Goal: Task Accomplishment & Management: Manage account settings

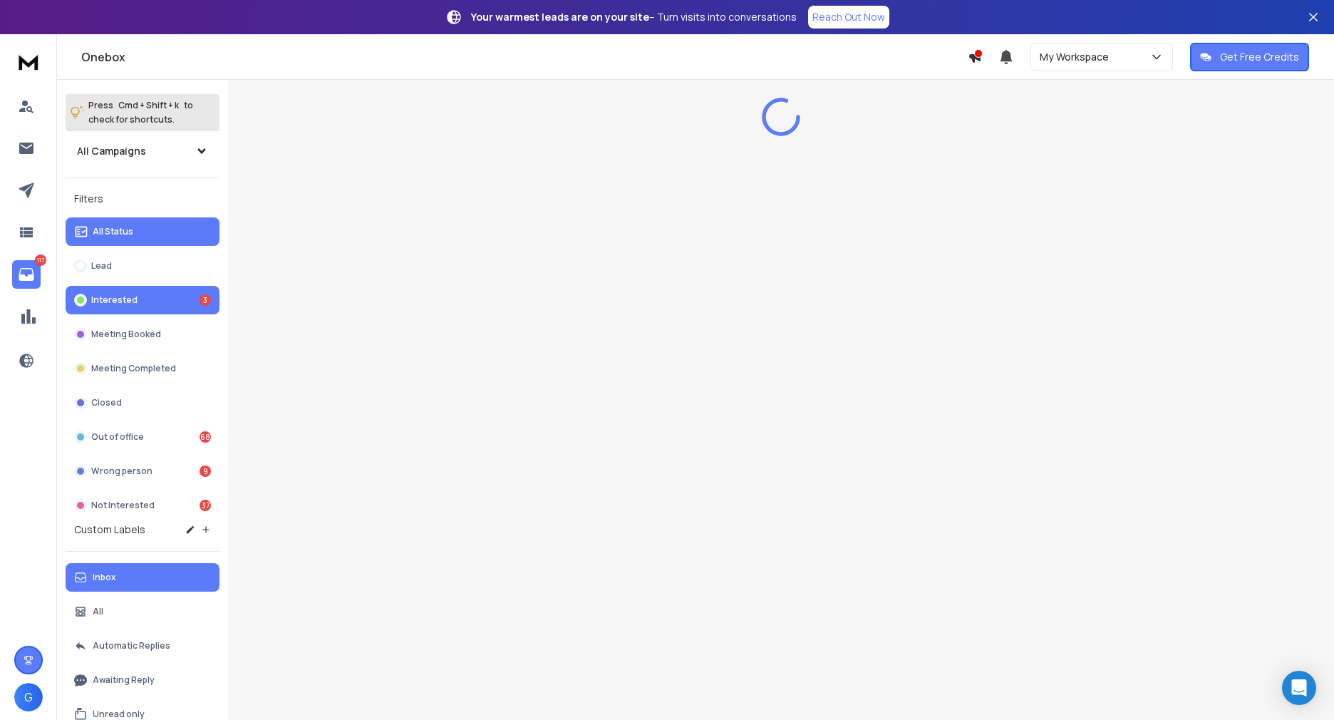
click at [121, 301] on p "Interested" at bounding box center [114, 299] width 46 height 11
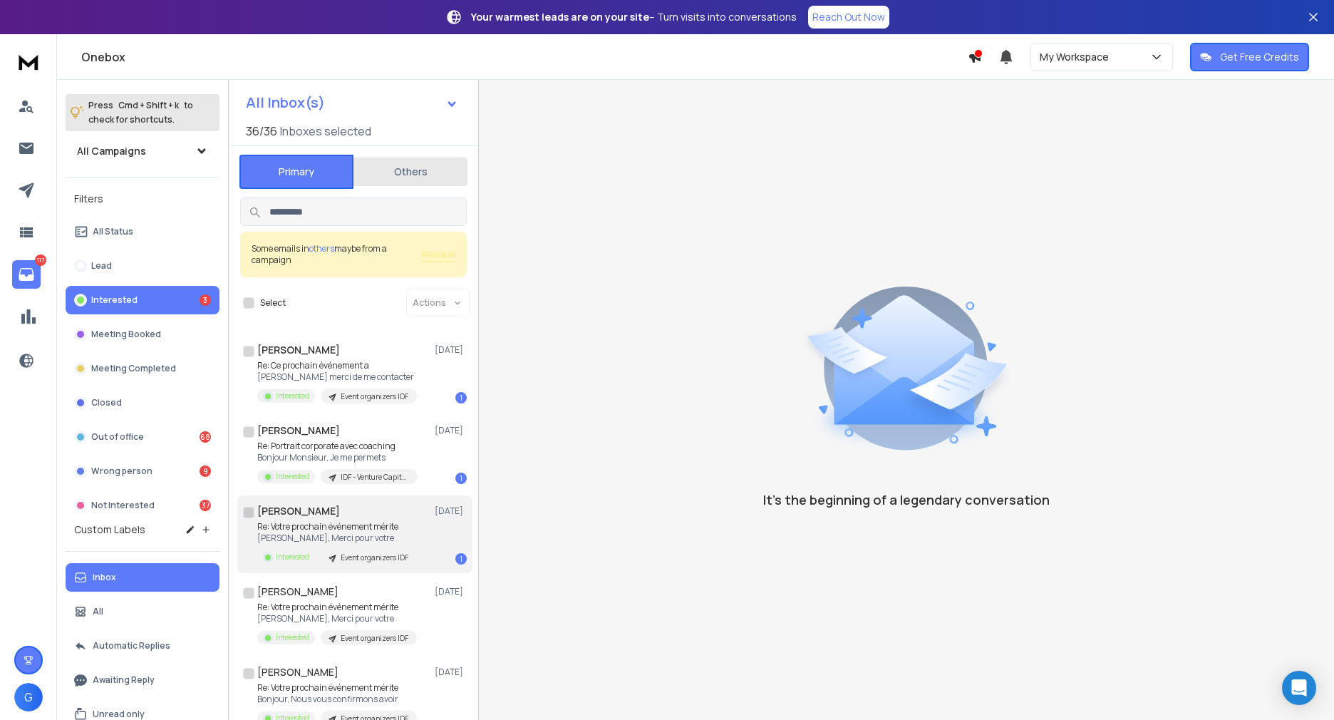
click at [393, 524] on p "Re: Votre prochain événement mérite" at bounding box center [337, 526] width 160 height 11
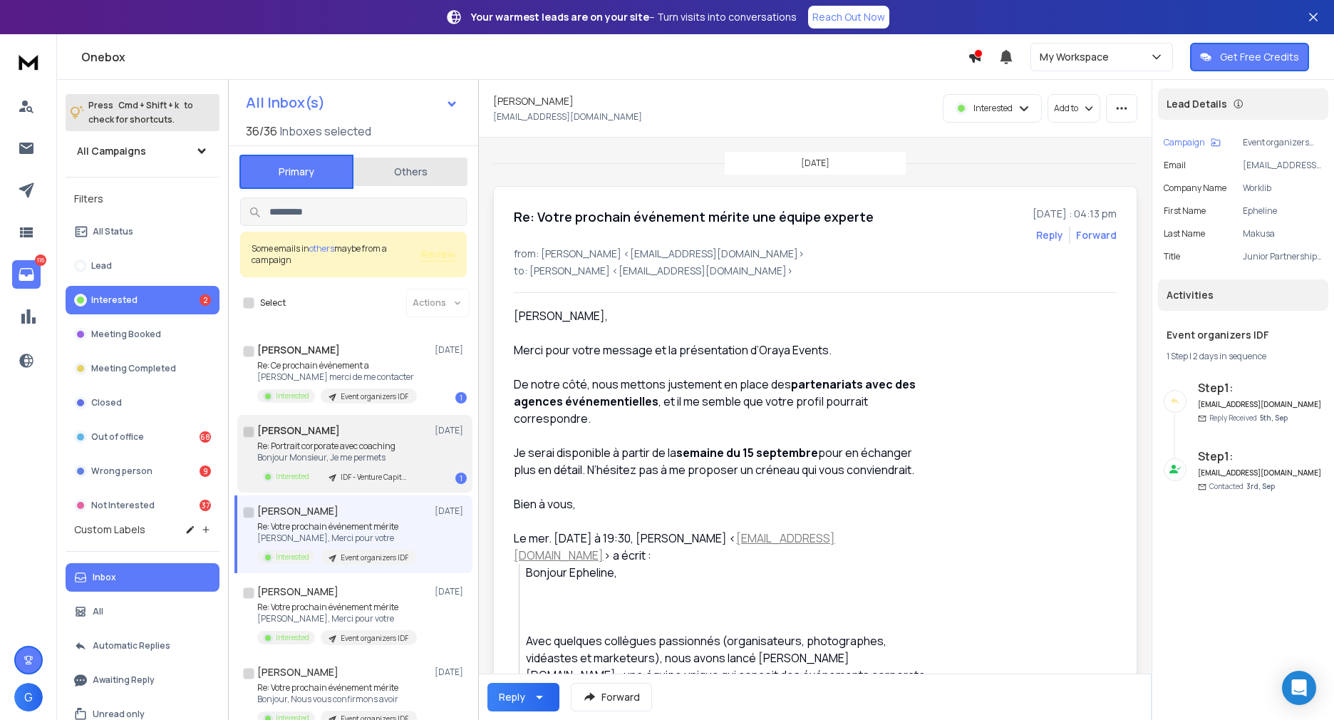
click at [378, 454] on p "Bonjour Monsieur, Je me permets" at bounding box center [337, 457] width 160 height 11
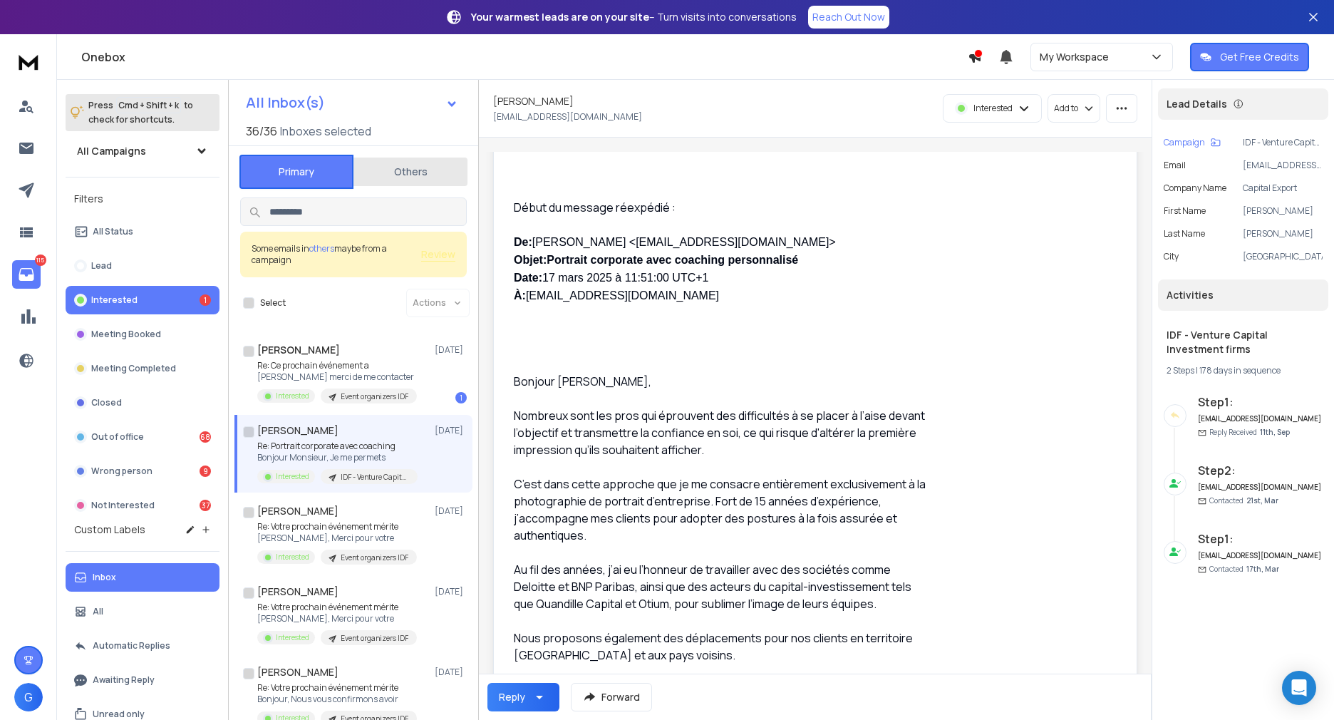
scroll to position [855, 0]
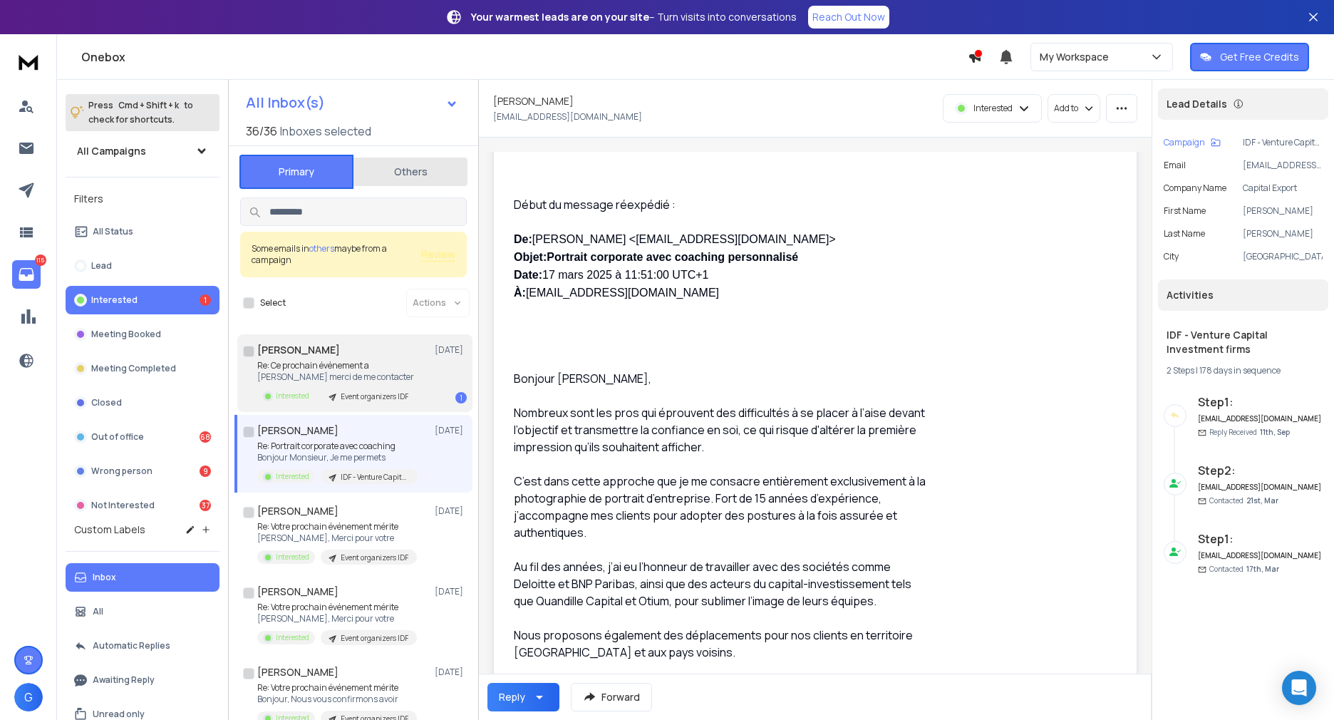
click at [369, 368] on p "Re: Ce prochain événement a" at bounding box center [337, 365] width 160 height 11
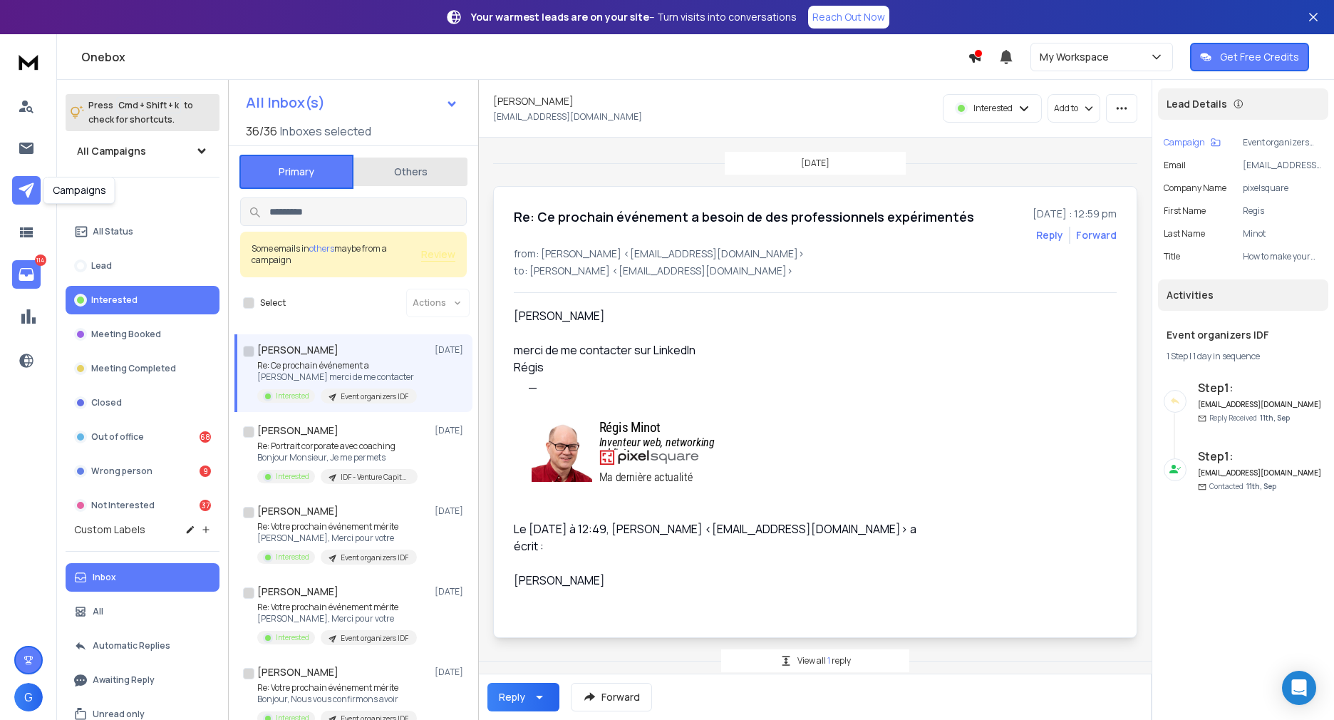
click at [26, 191] on icon at bounding box center [26, 189] width 15 height 15
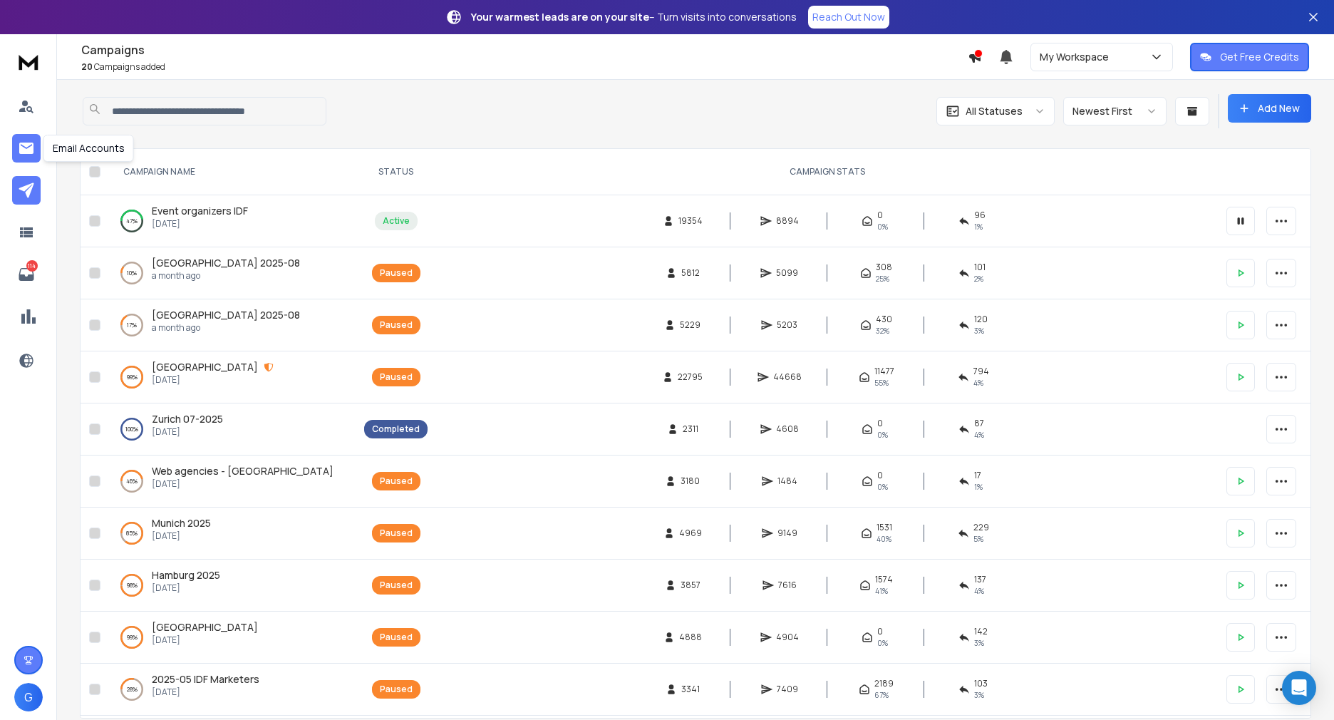
click at [27, 147] on icon at bounding box center [26, 148] width 17 height 17
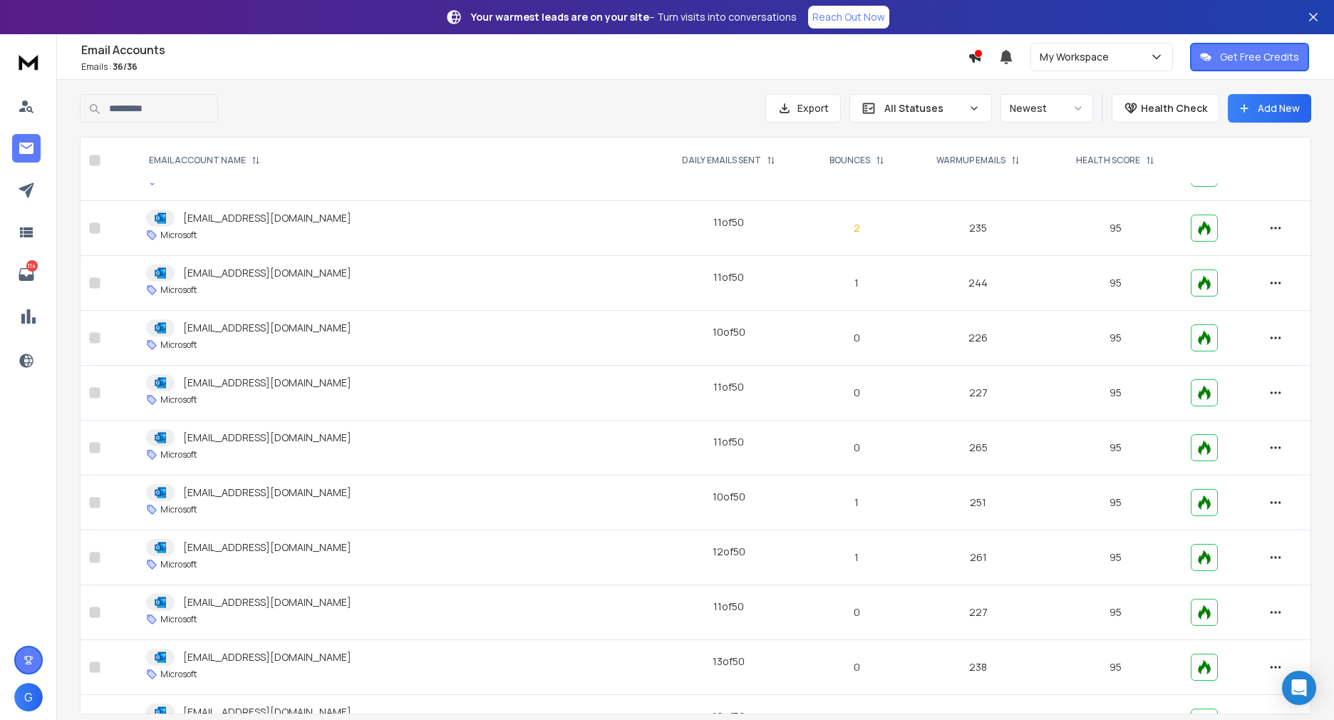
scroll to position [1456, 0]
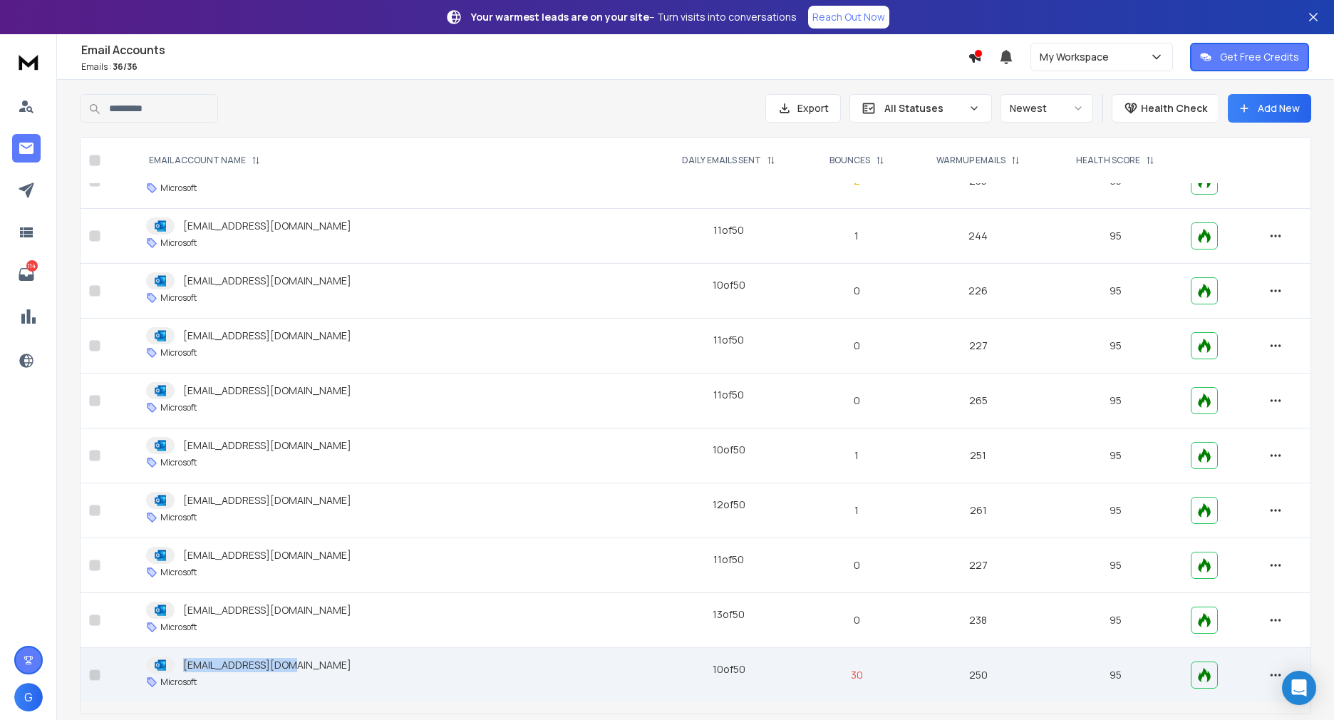
drag, startPoint x: 298, startPoint y: 664, endPoint x: 185, endPoint y: 668, distance: 112.6
click at [185, 668] on div "[EMAIL_ADDRESS][DOMAIN_NAME]" at bounding box center [394, 664] width 497 height 17
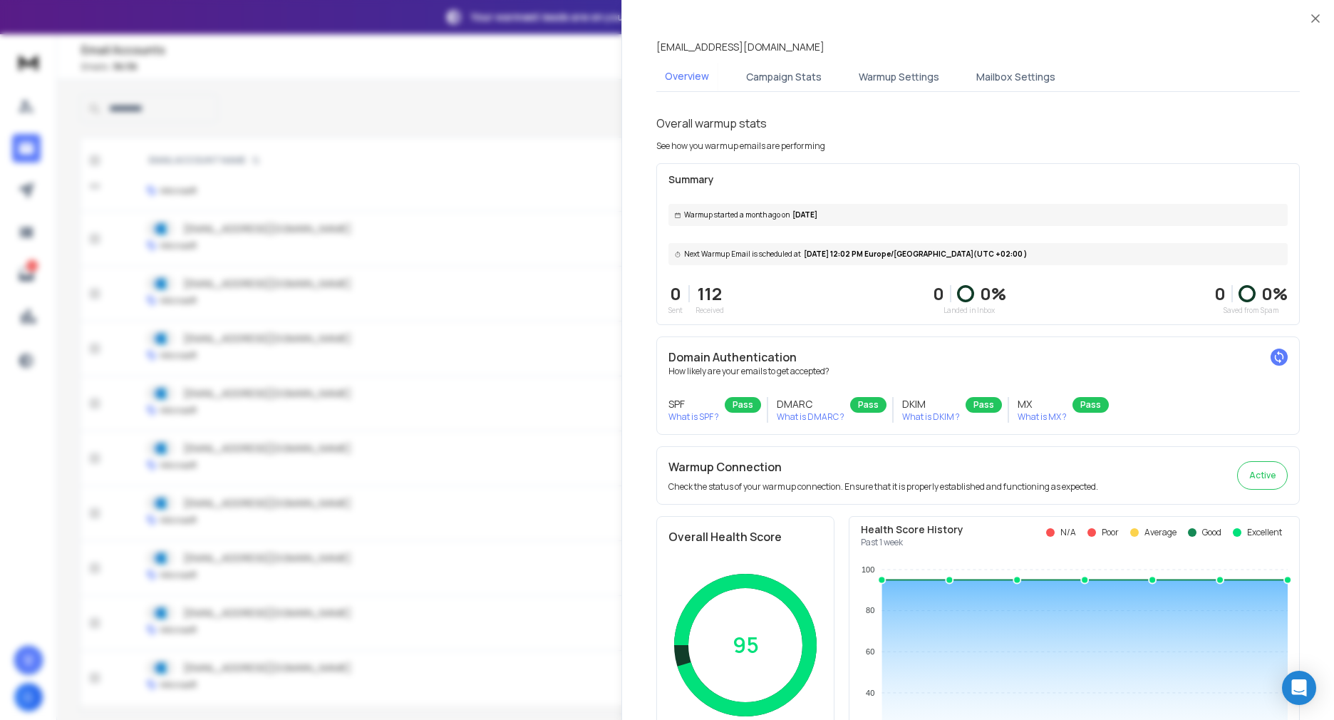
click at [420, 574] on div at bounding box center [667, 360] width 1334 height 720
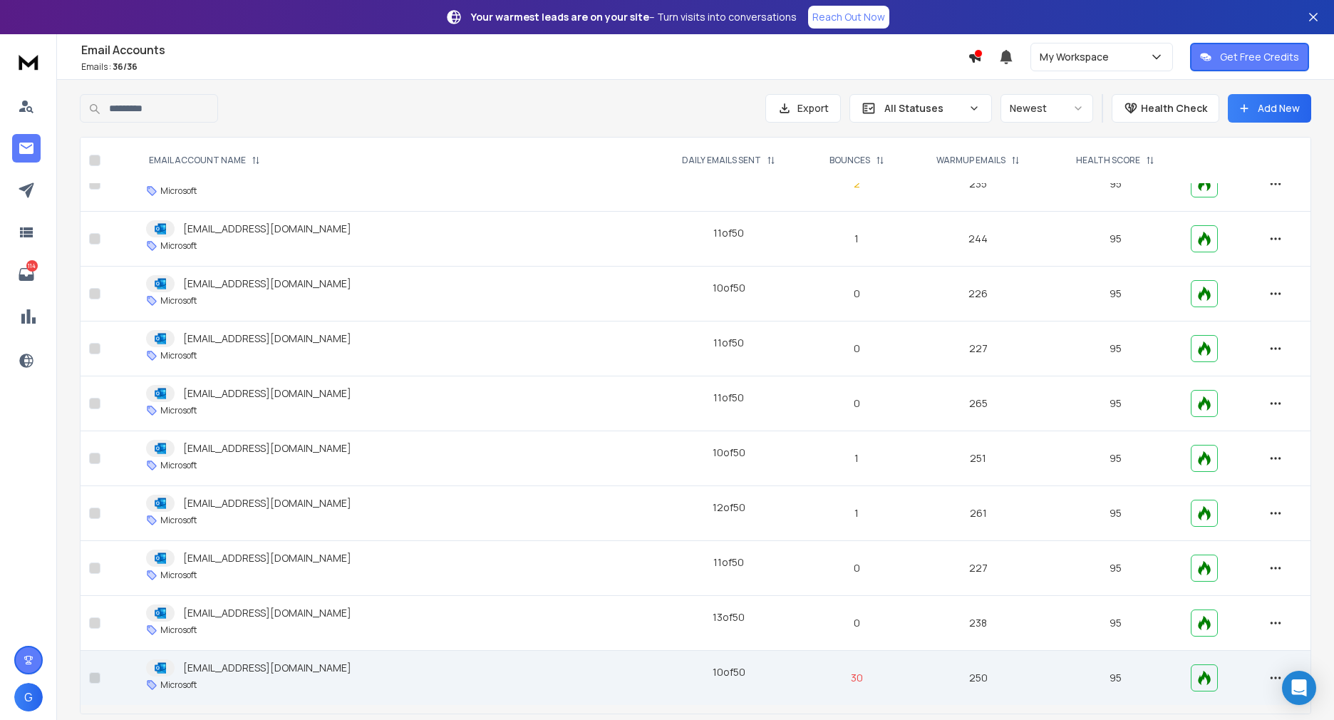
click at [287, 686] on div "Microsoft" at bounding box center [394, 684] width 497 height 11
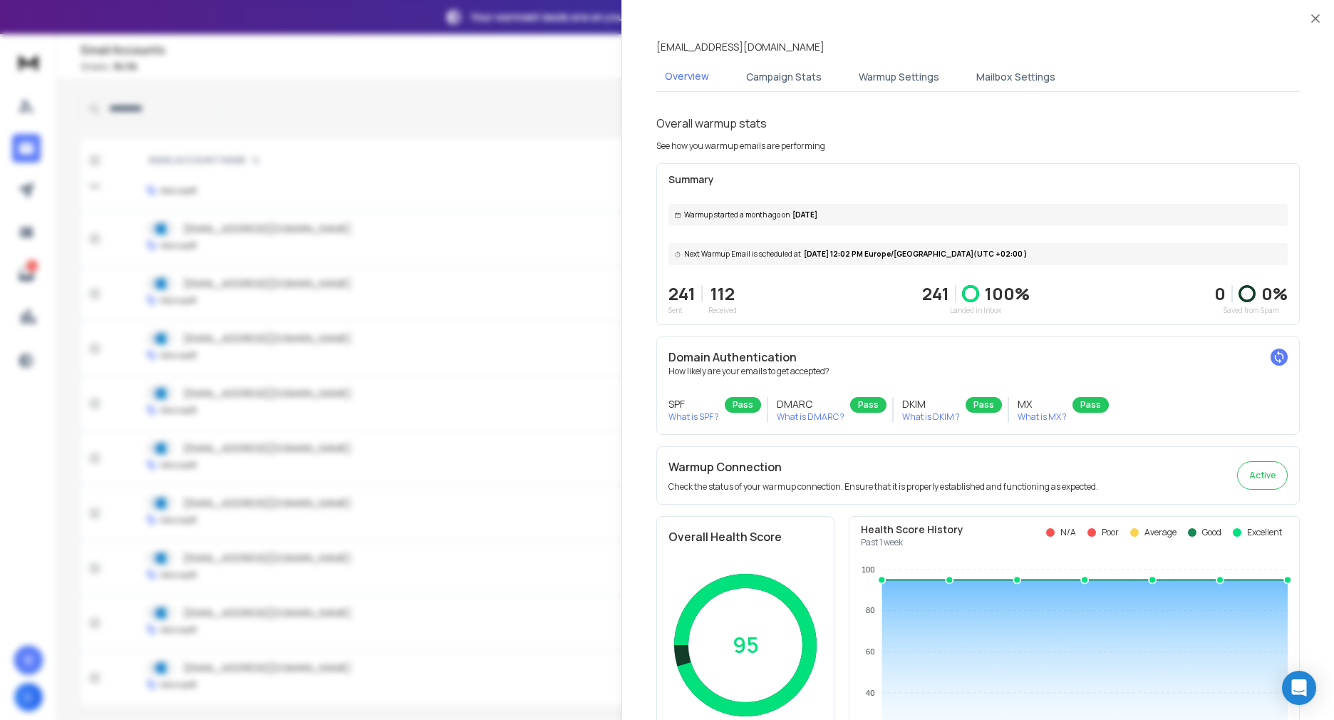
click at [898, 77] on button "Warmup Settings" at bounding box center [899, 76] width 98 height 31
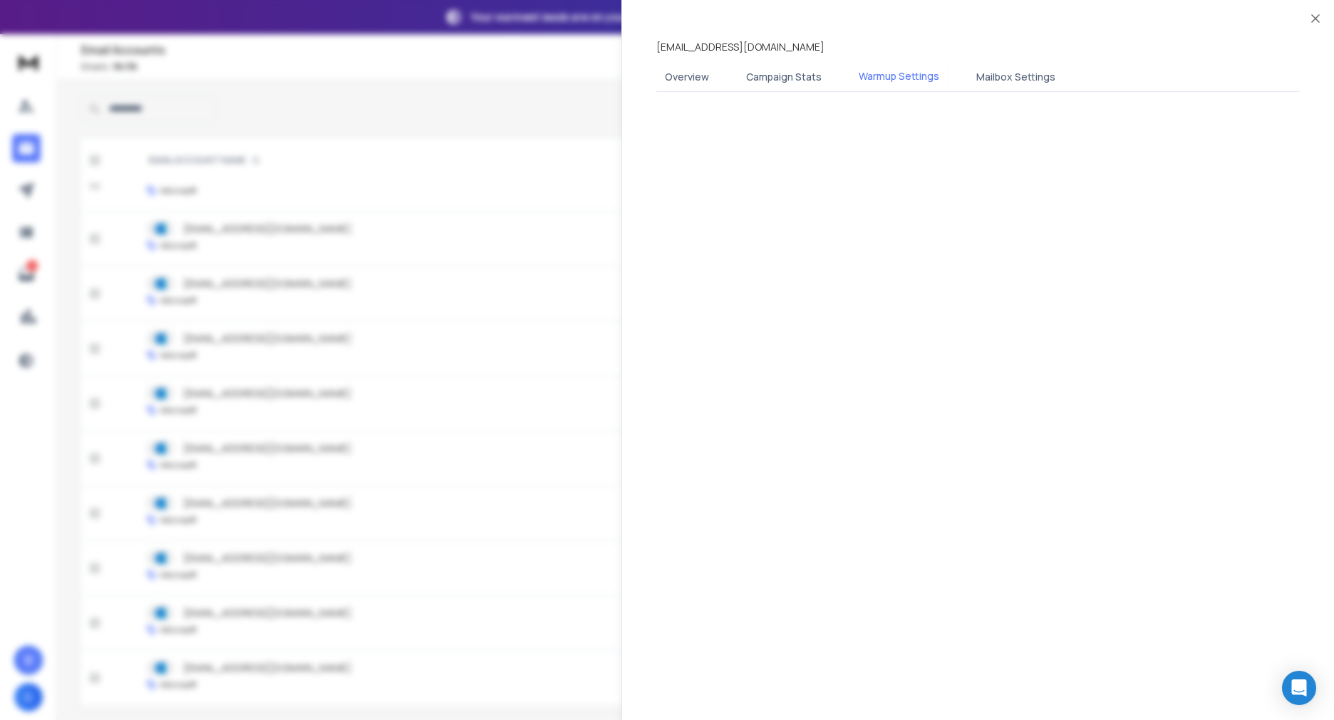
click at [1012, 76] on button "Mailbox Settings" at bounding box center [1016, 76] width 96 height 31
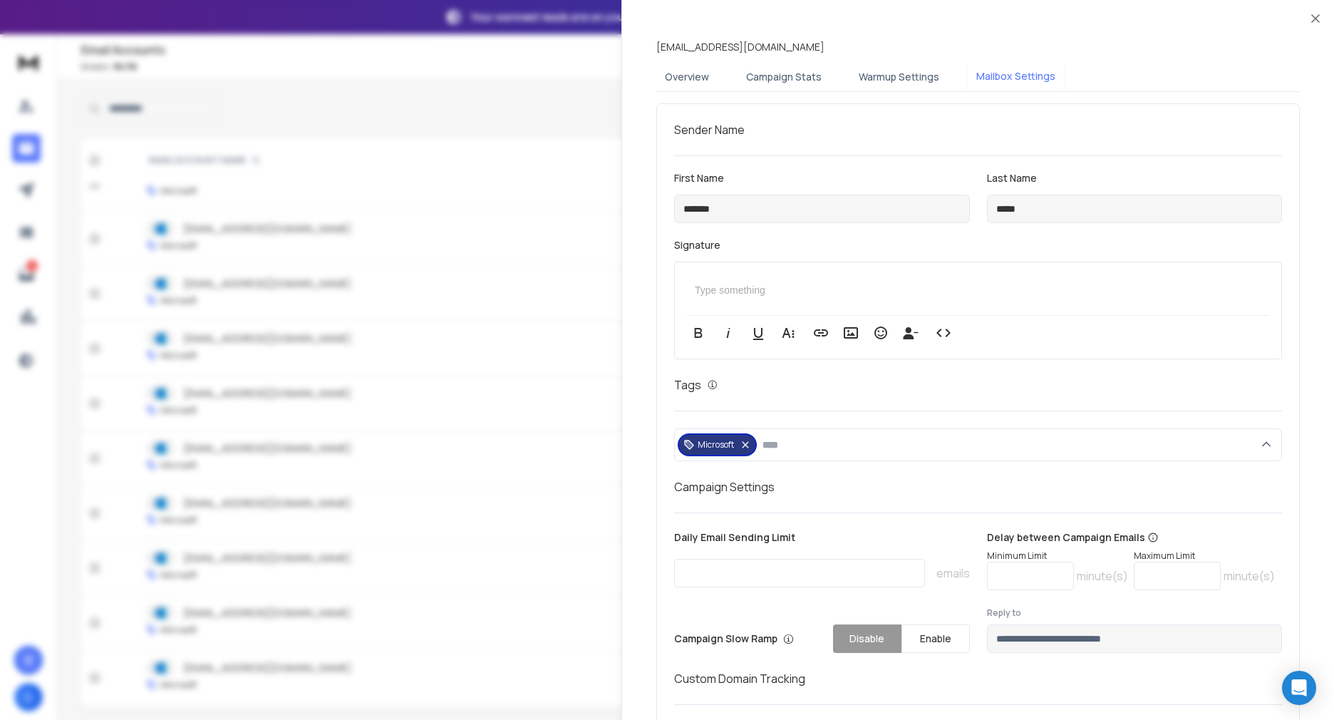
drag, startPoint x: 731, startPoint y: 575, endPoint x: 650, endPoint y: 574, distance: 81.2
click at [650, 574] on div "[EMAIL_ADDRESS][DOMAIN_NAME] Overview Campaign Stats Warmup Settings Mailbox Se…" at bounding box center [978, 426] width 678 height 819
type input "*"
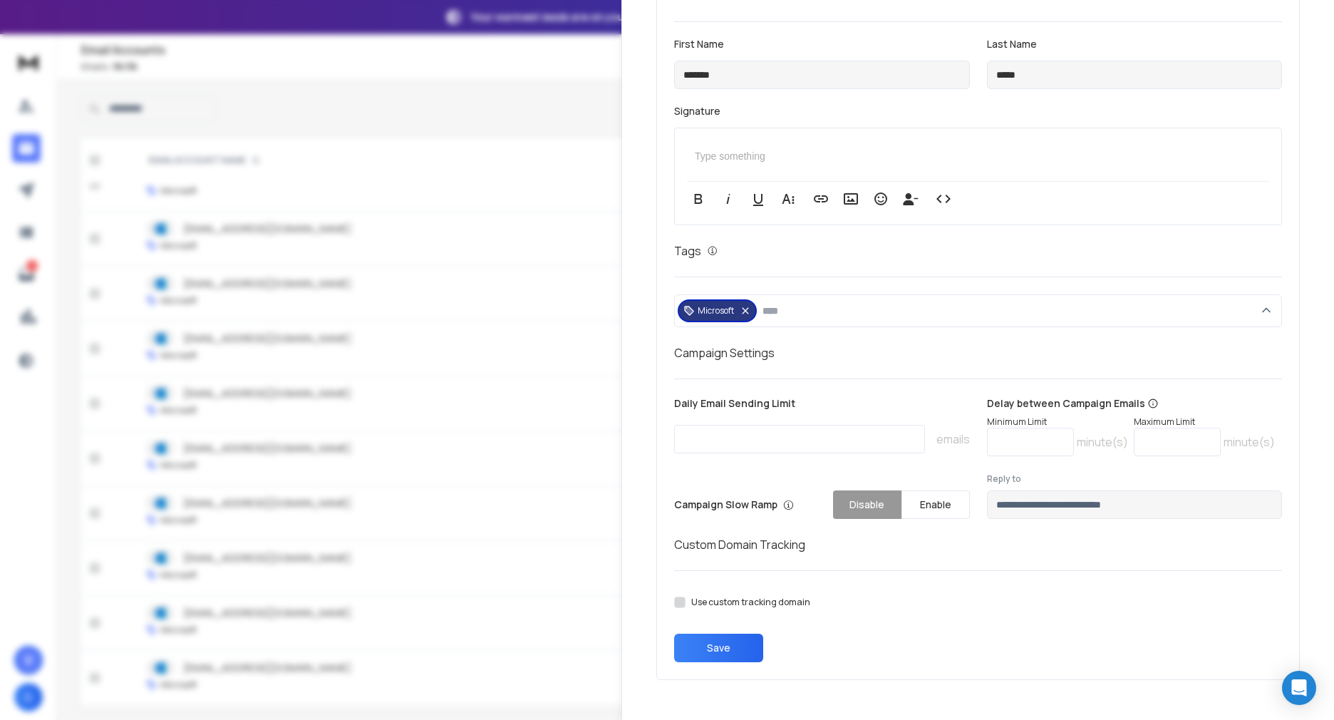
scroll to position [134, 0]
click at [745, 643] on button "Save" at bounding box center [718, 647] width 89 height 28
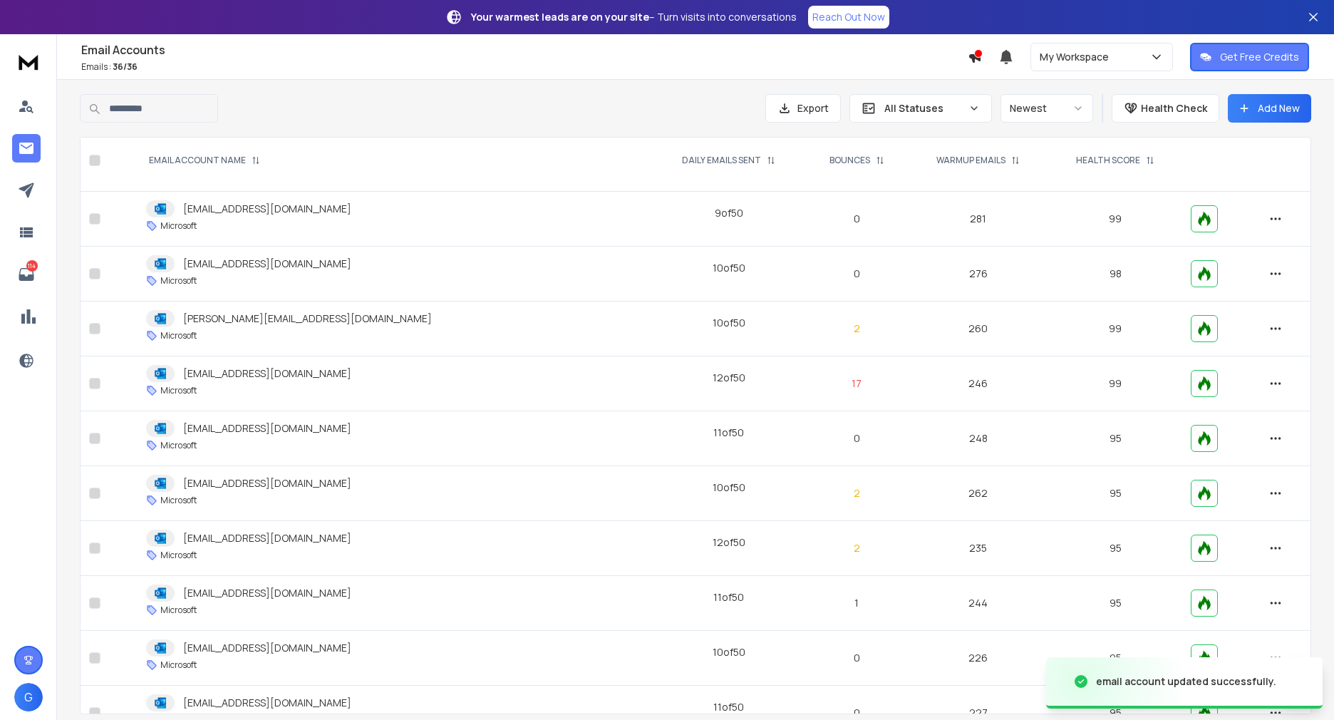
scroll to position [1087, 0]
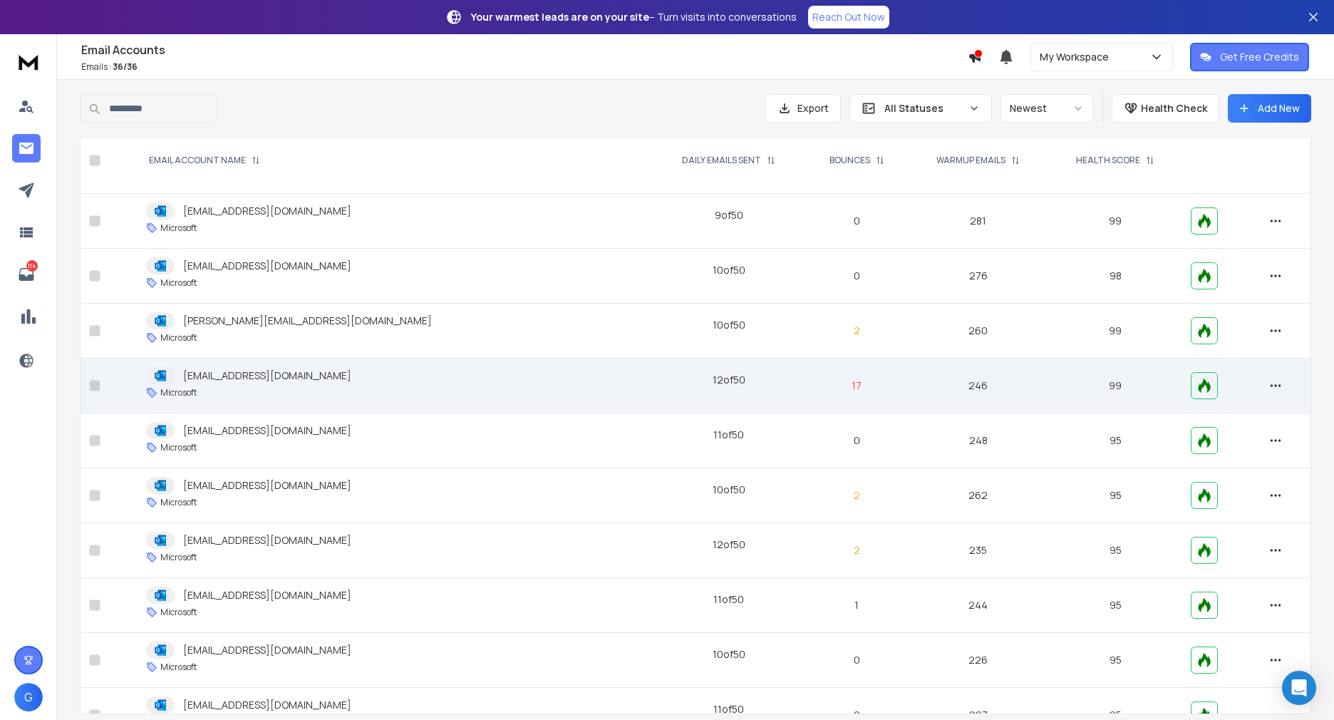
click at [441, 385] on td "[EMAIL_ADDRESS][DOMAIN_NAME] Microsoft" at bounding box center [395, 385] width 514 height 55
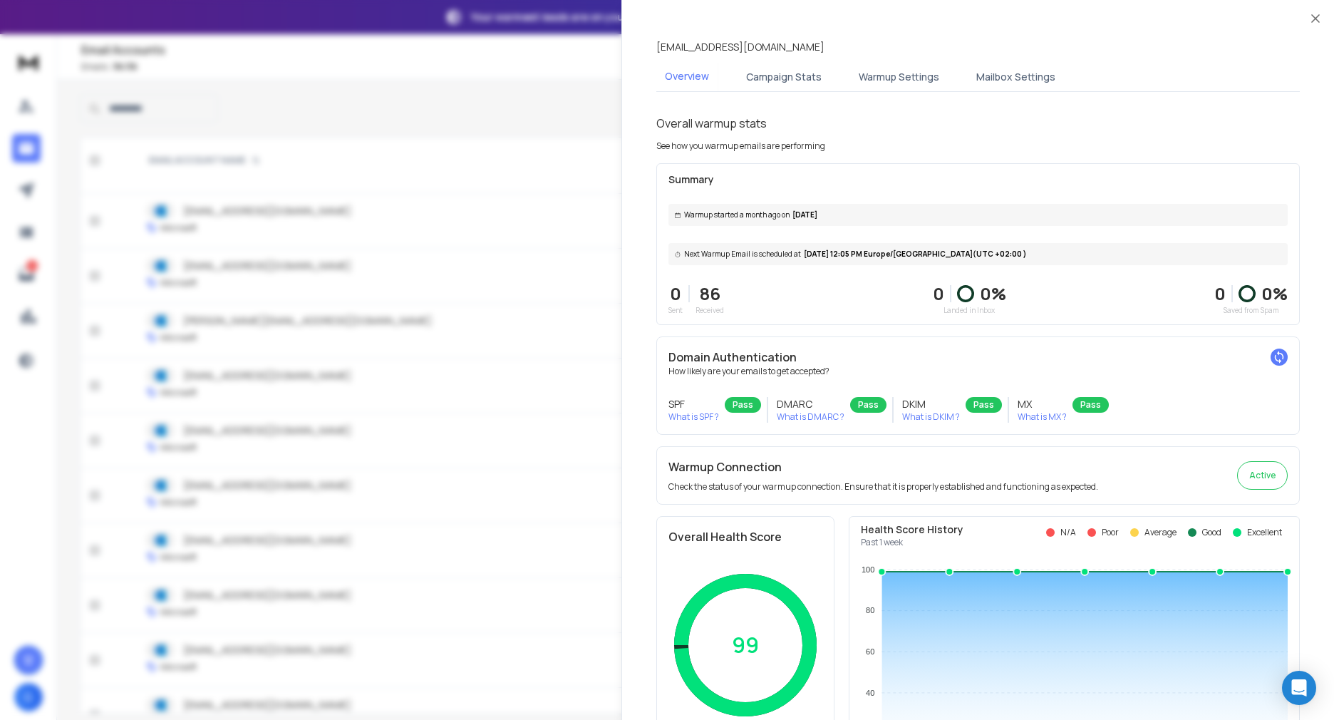
click at [989, 83] on button "Mailbox Settings" at bounding box center [1016, 76] width 96 height 31
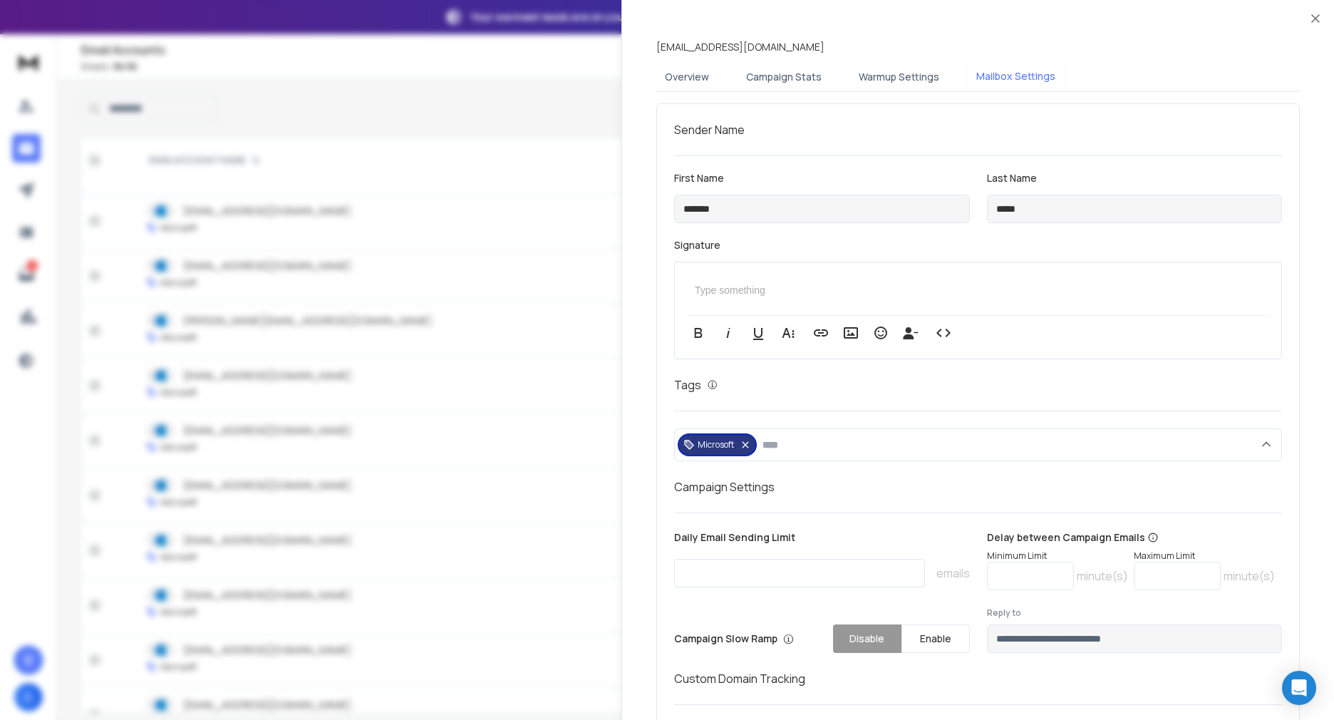
drag, startPoint x: 703, startPoint y: 577, endPoint x: 663, endPoint y: 576, distance: 39.2
click at [663, 576] on div "Sender Name First Name ******* Last Name ***** Signature Type something Clear F…" at bounding box center [977, 458] width 643 height 710
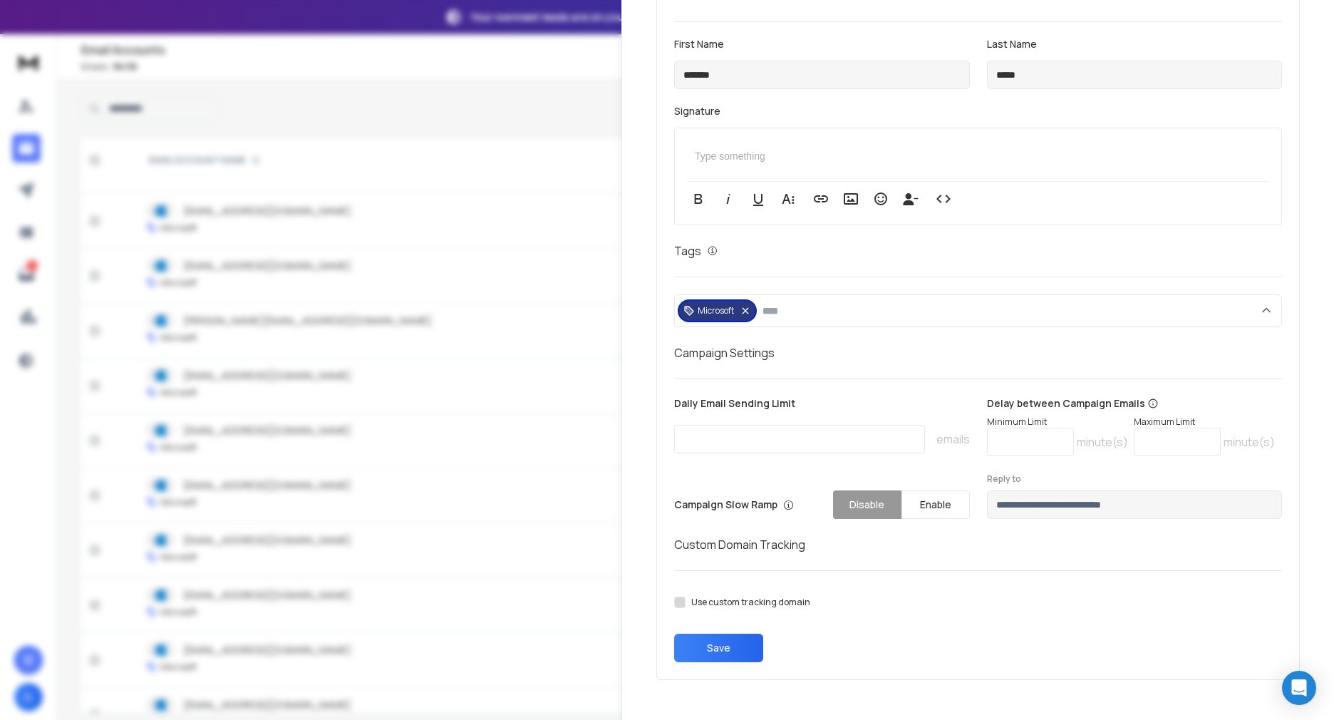
type input "*"
click at [717, 647] on button "Save" at bounding box center [718, 647] width 89 height 28
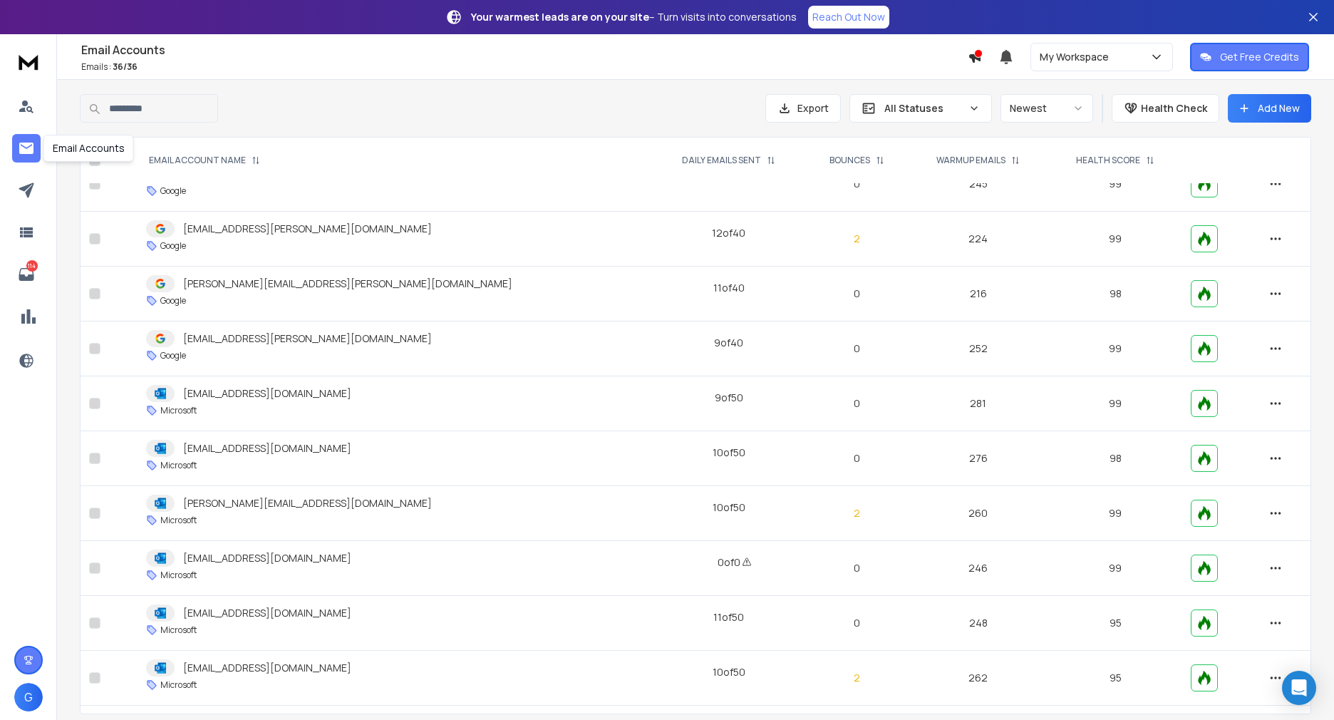
scroll to position [906, 0]
click at [93, 162] on button "Select this Page" at bounding box center [94, 160] width 11 height 11
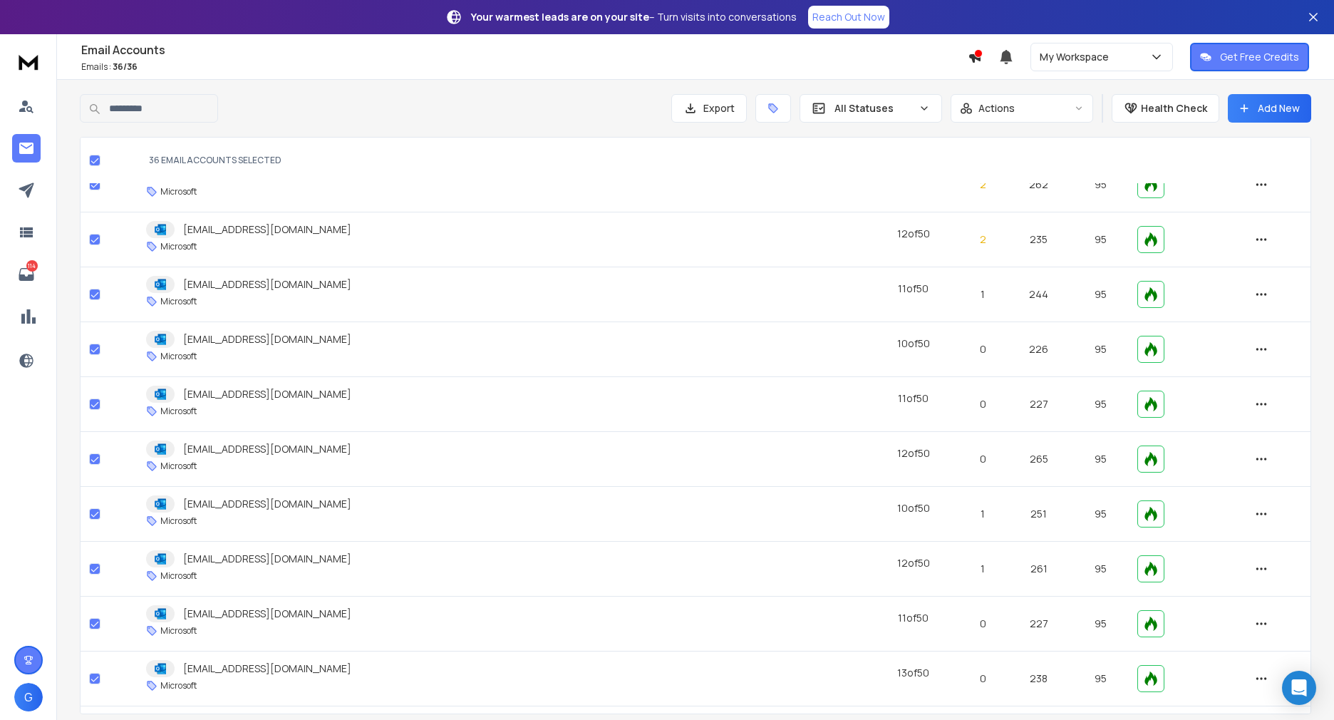
scroll to position [1456, 0]
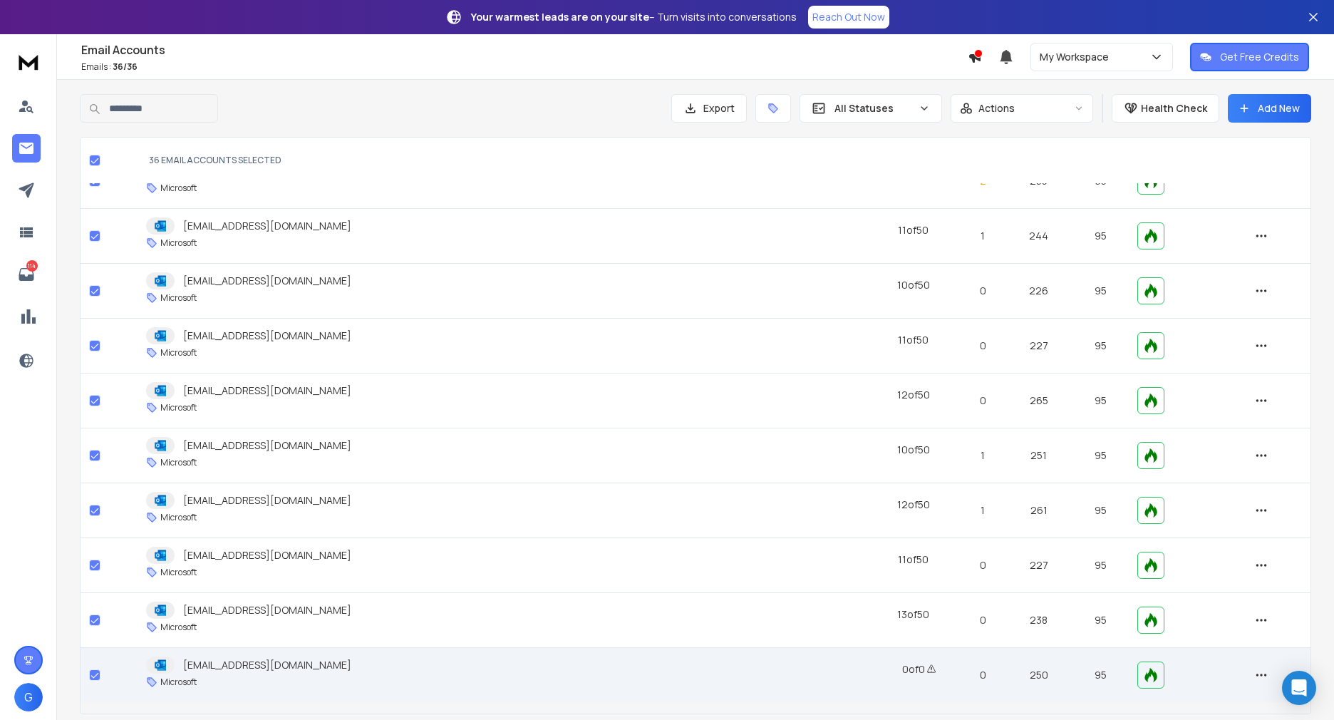
click at [97, 677] on button "button" at bounding box center [94, 674] width 11 height 11
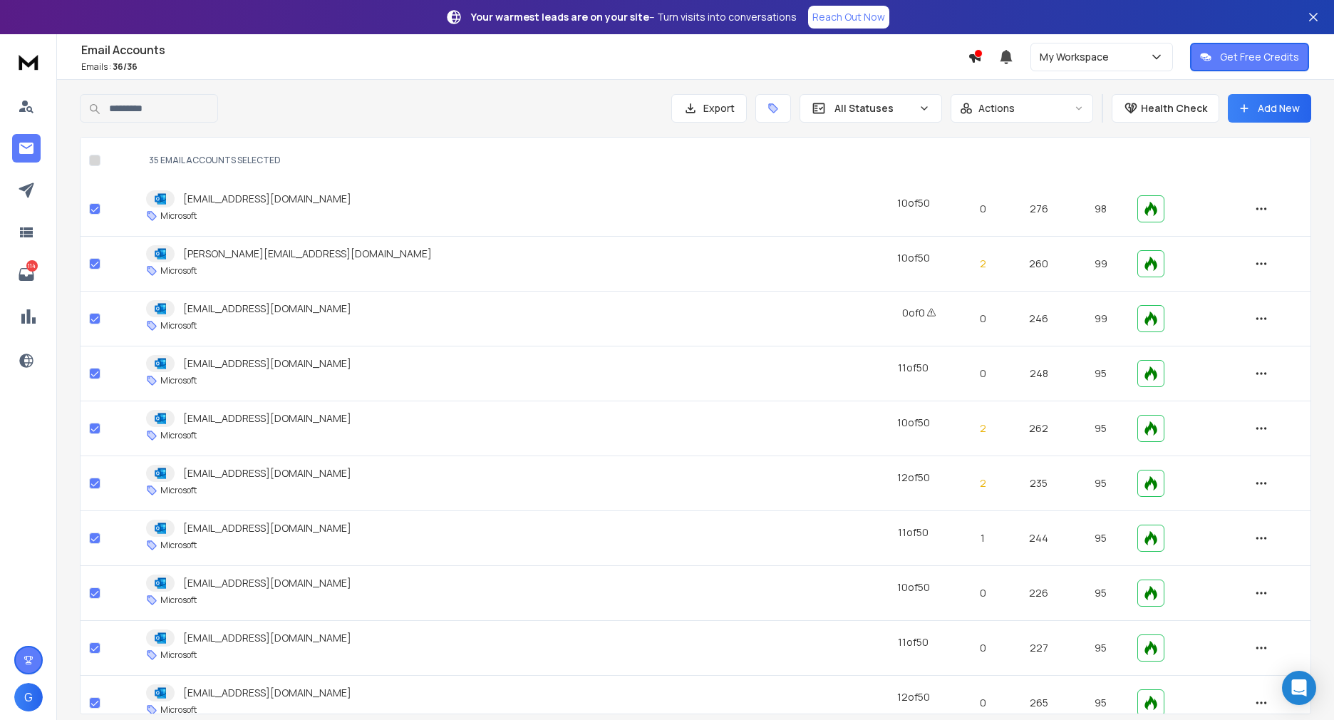
scroll to position [1151, 0]
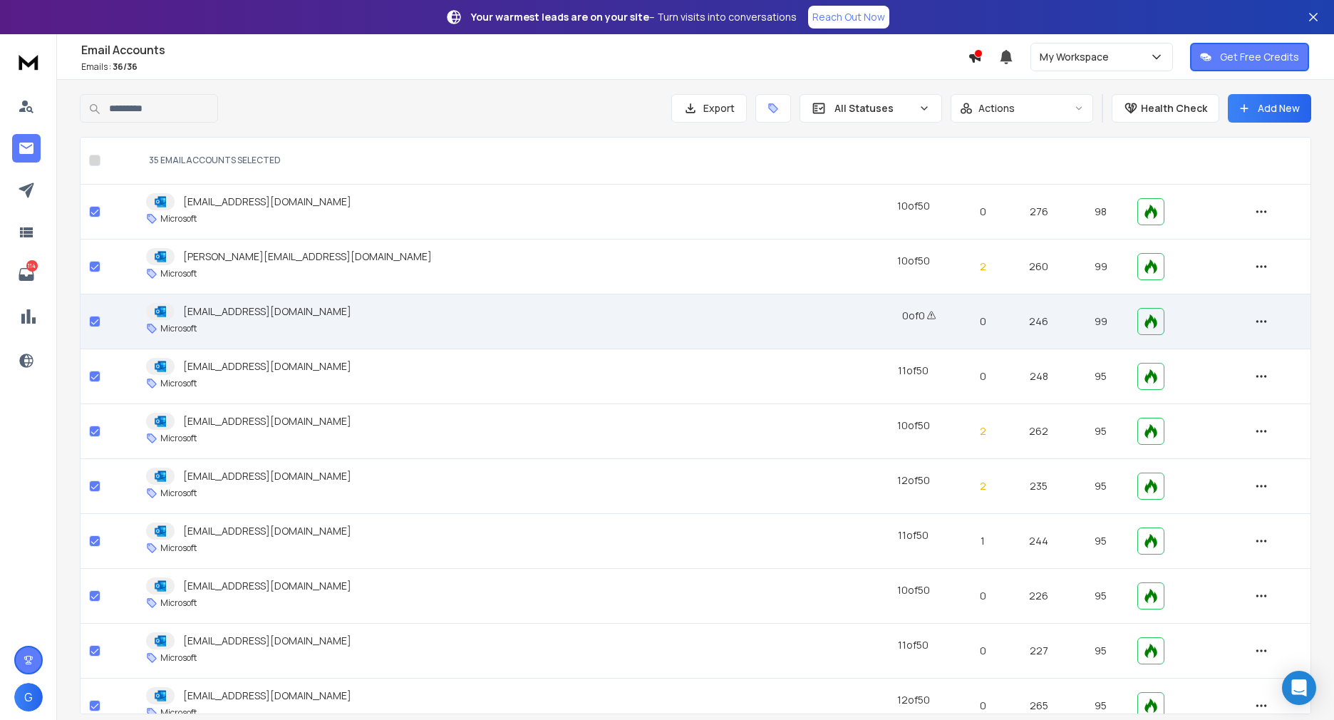
click at [93, 322] on button "button" at bounding box center [94, 321] width 11 height 11
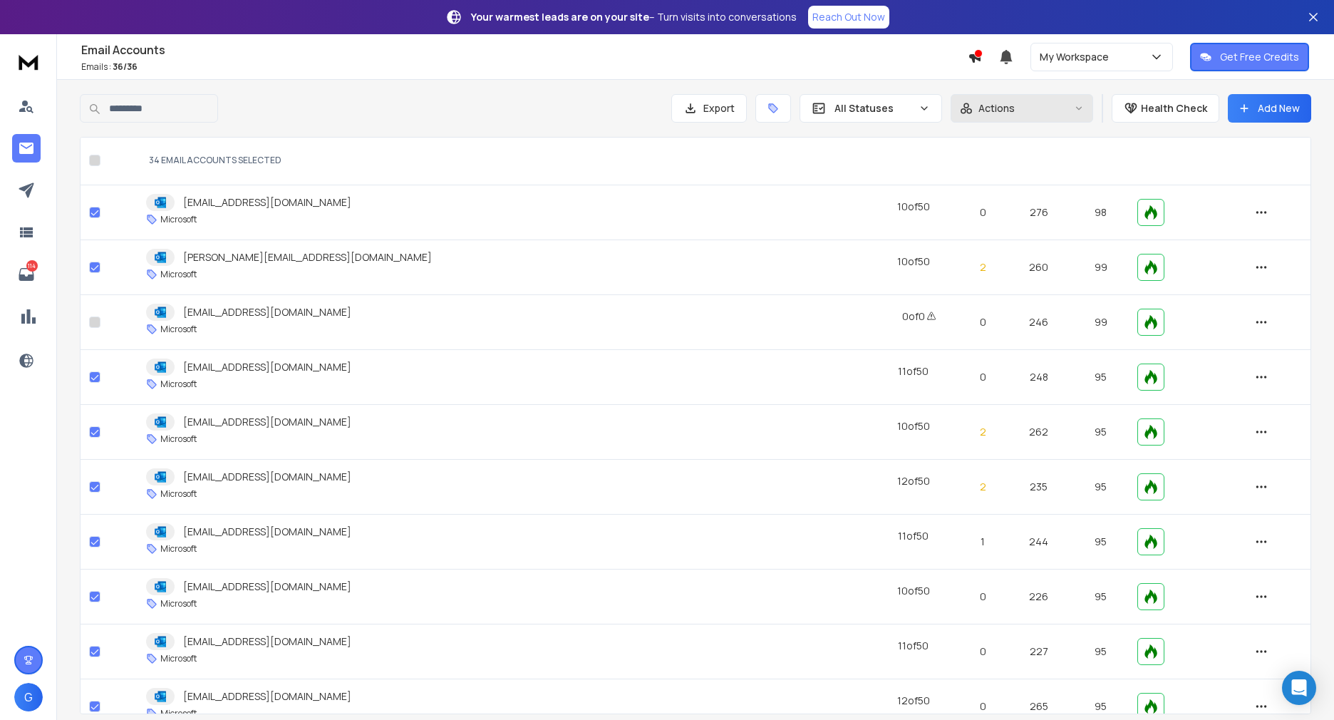
click at [1052, 108] on div "Actions" at bounding box center [1014, 108] width 108 height 14
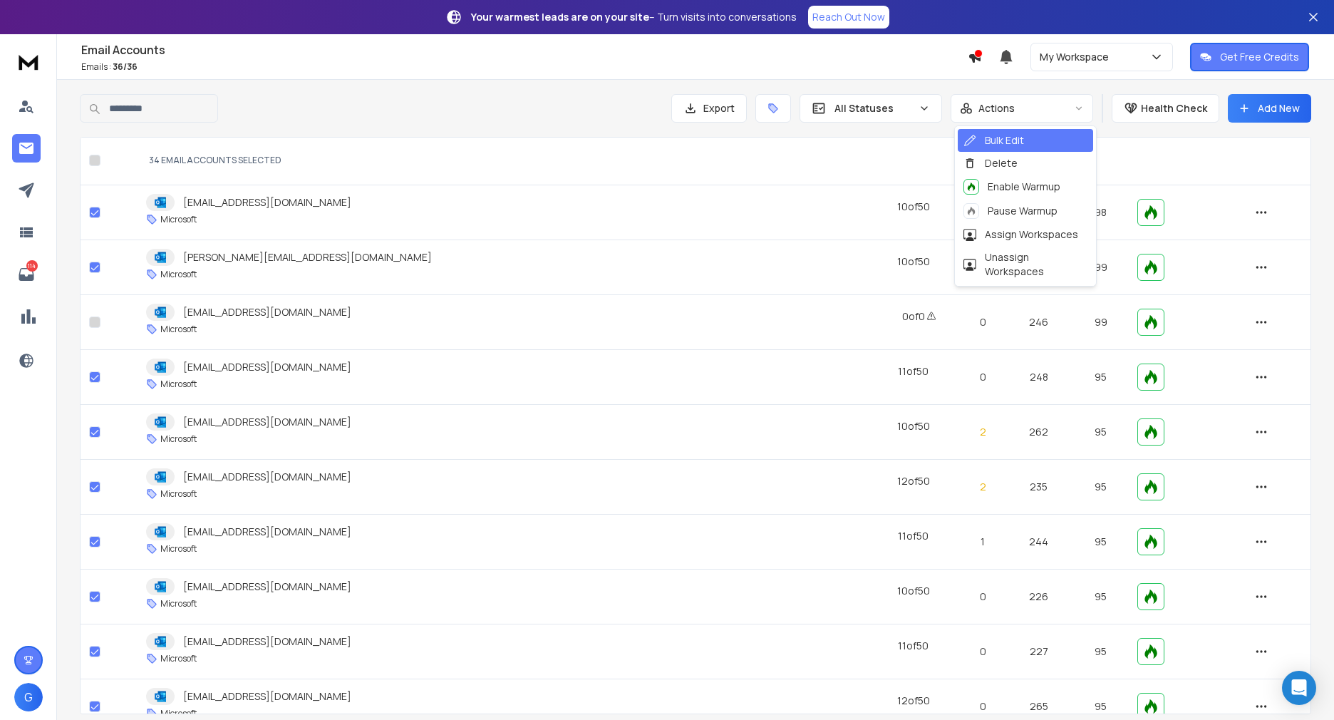
click at [1042, 141] on div "Bulk Edit" at bounding box center [1025, 140] width 135 height 23
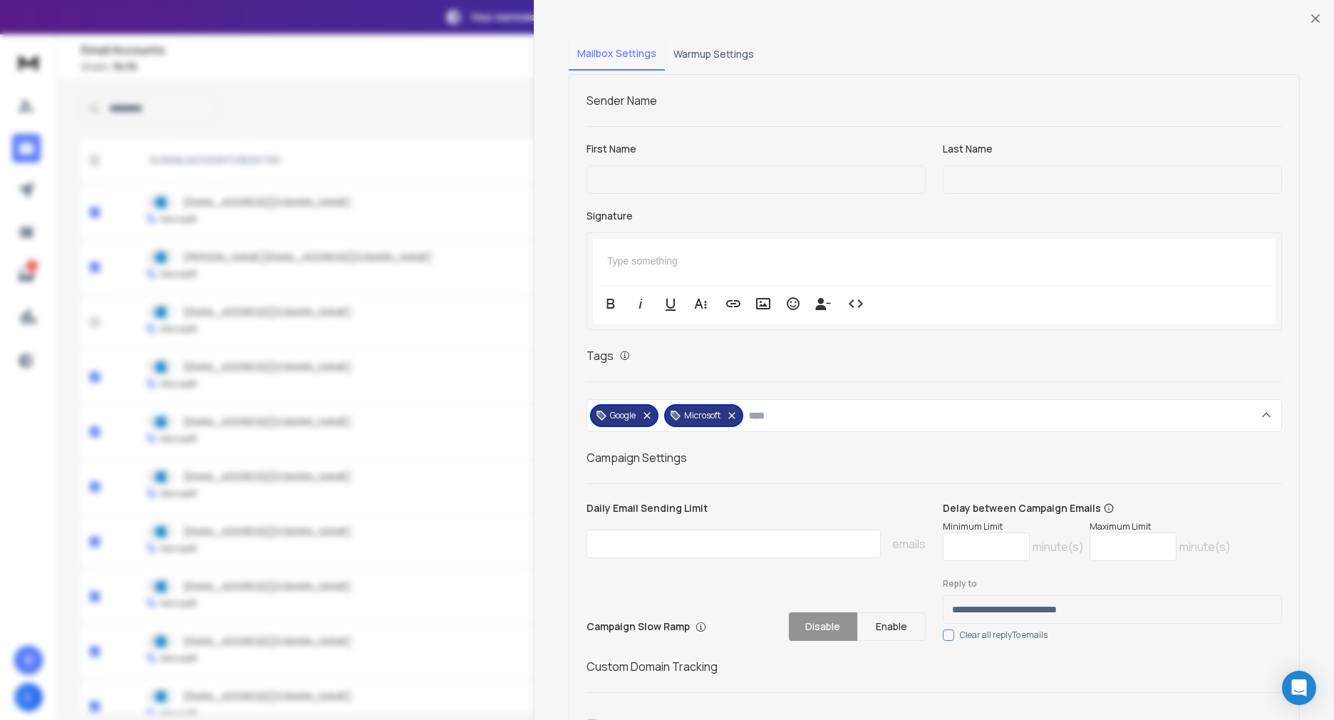
click at [710, 544] on input "number" at bounding box center [733, 543] width 294 height 28
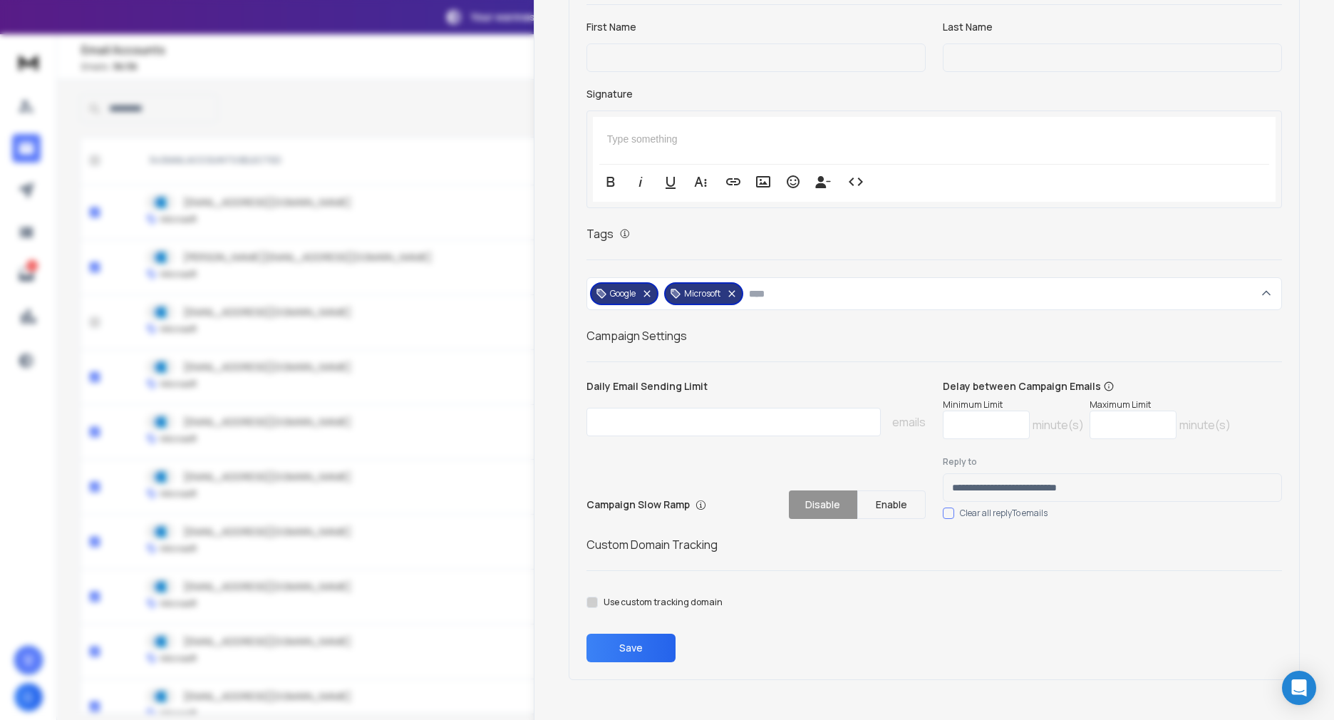
scroll to position [122, 0]
click at [621, 649] on button "Save" at bounding box center [630, 647] width 89 height 28
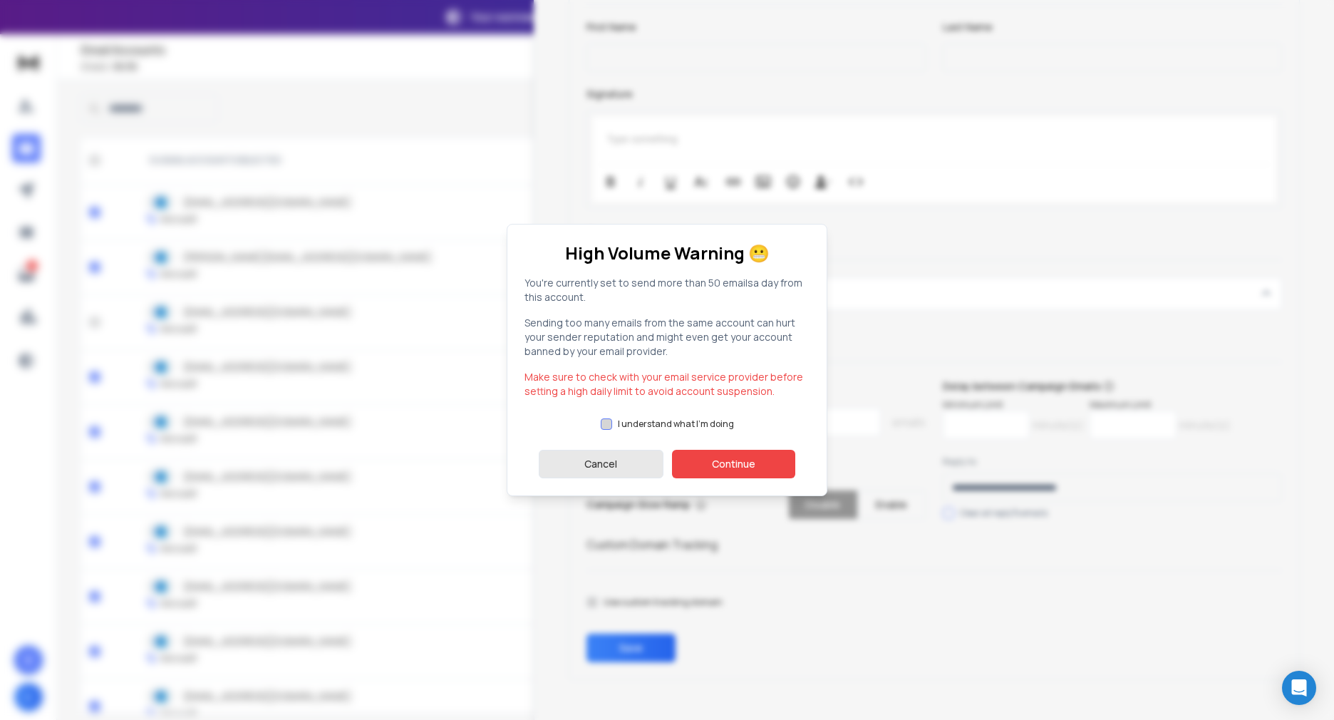
click at [621, 473] on button "Cancel" at bounding box center [601, 464] width 125 height 28
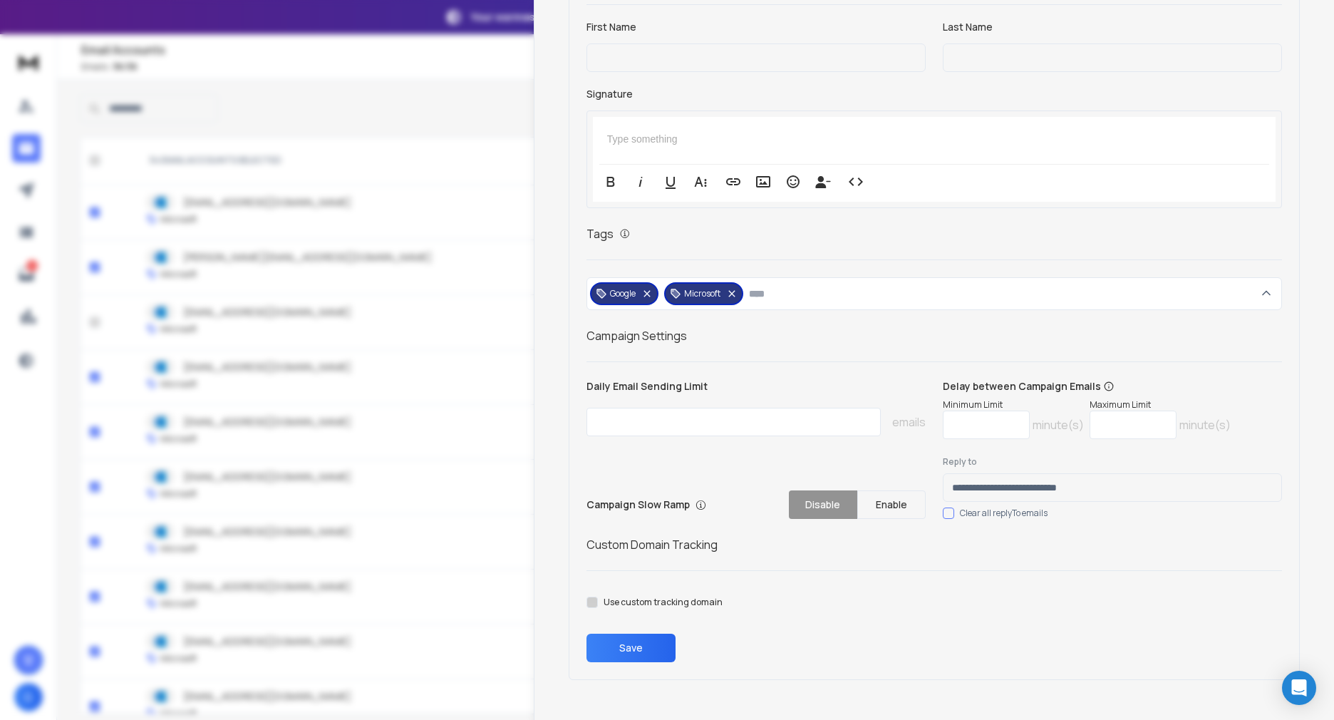
drag, startPoint x: 601, startPoint y: 422, endPoint x: 586, endPoint y: 417, distance: 15.8
click at [586, 417] on input "**" at bounding box center [733, 422] width 294 height 28
type input "**"
click at [632, 646] on button "Save" at bounding box center [630, 647] width 89 height 28
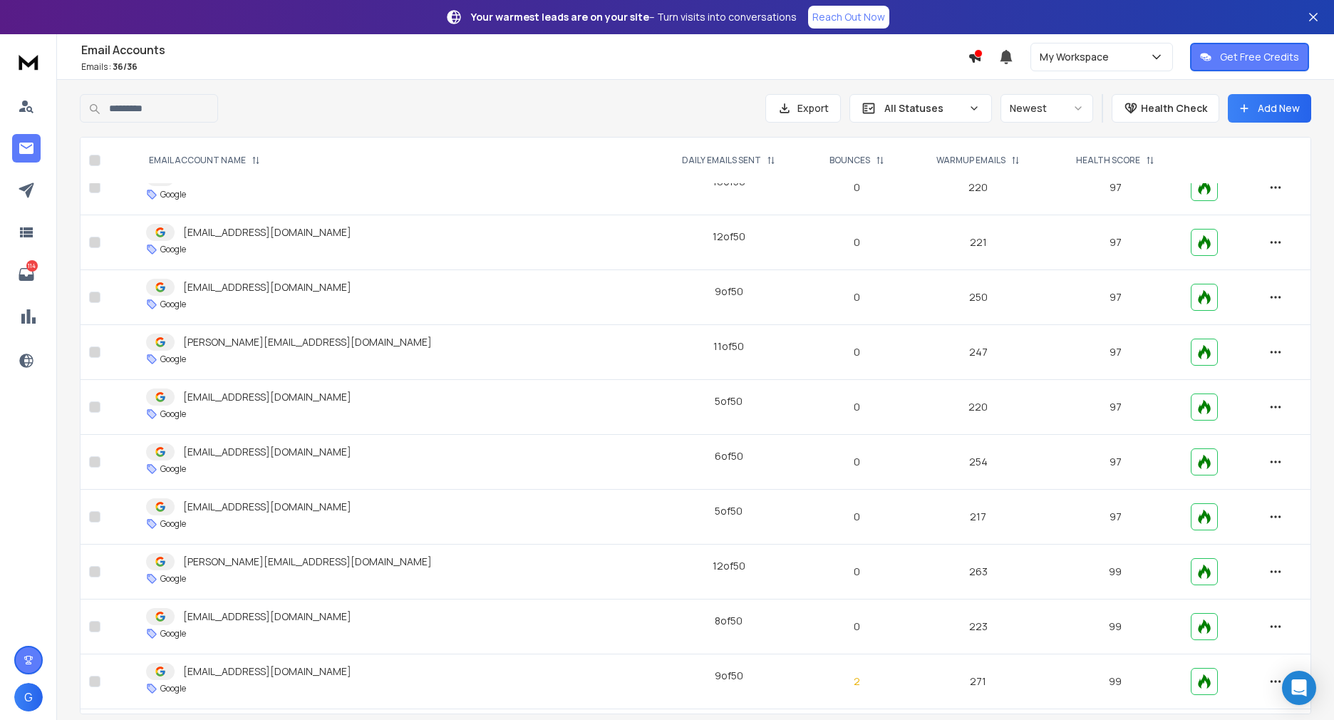
scroll to position [0, 0]
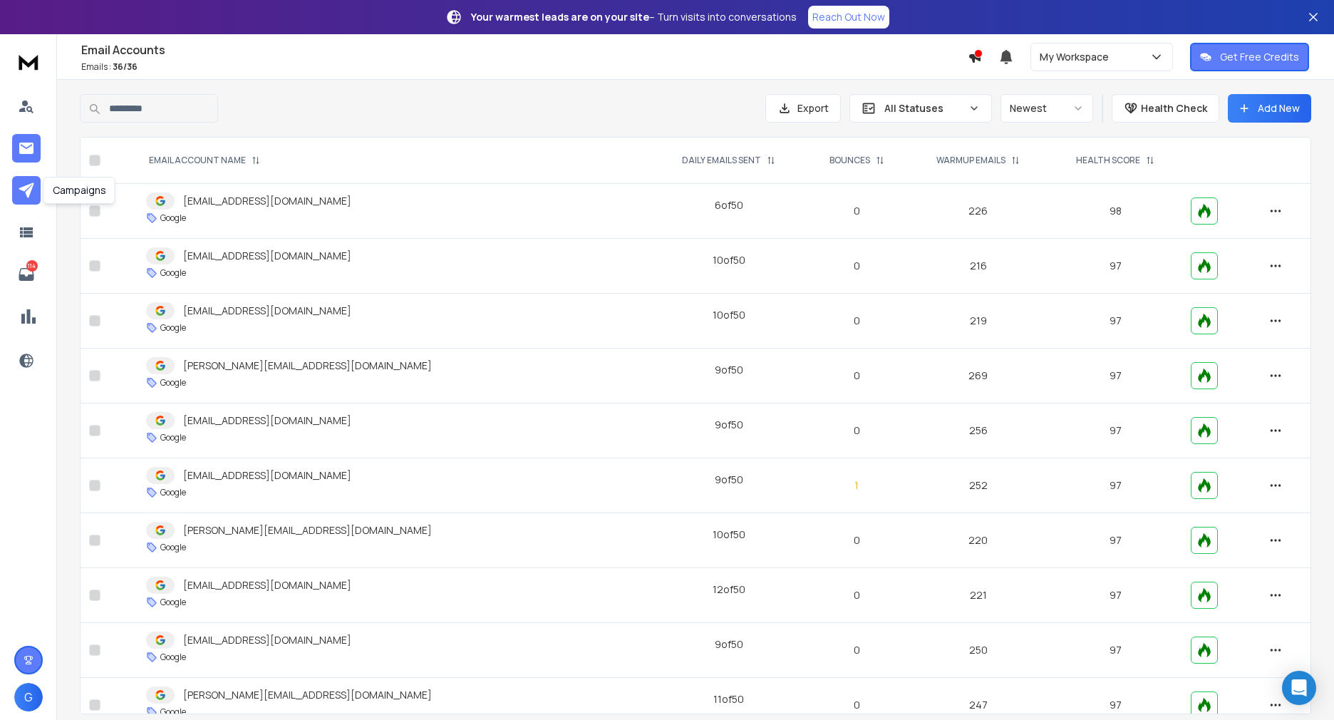
click at [33, 190] on icon at bounding box center [26, 190] width 17 height 17
